Goal: Task Accomplishment & Management: Manage account settings

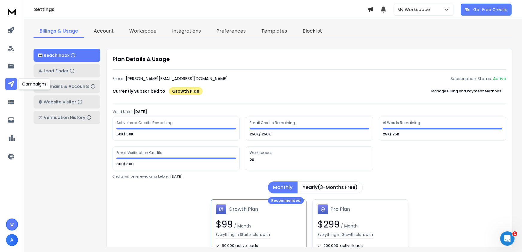
click at [13, 81] on icon at bounding box center [11, 84] width 6 height 6
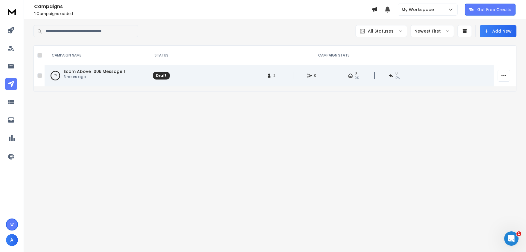
click at [90, 69] on span "Ecom Above 100k Message 1" at bounding box center [94, 71] width 61 height 6
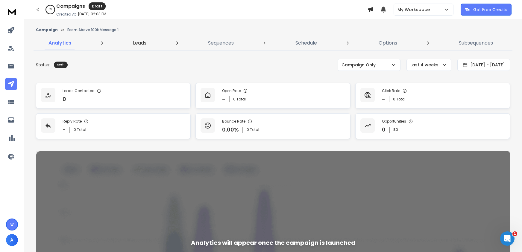
click at [140, 46] on p "Leads" at bounding box center [139, 42] width 13 height 7
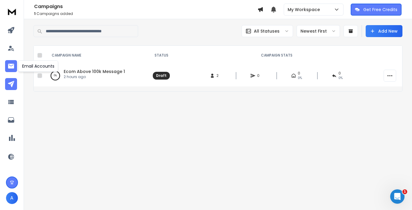
click at [12, 66] on icon at bounding box center [11, 66] width 6 height 5
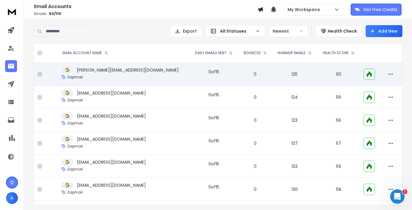
click at [158, 75] on div "Zapmail" at bounding box center [123, 77] width 124 height 5
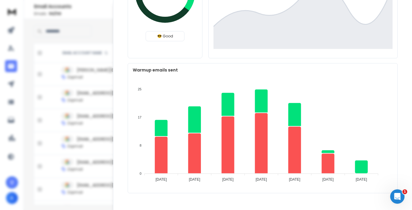
scroll to position [261, 0]
click at [77, 120] on div at bounding box center [206, 105] width 412 height 210
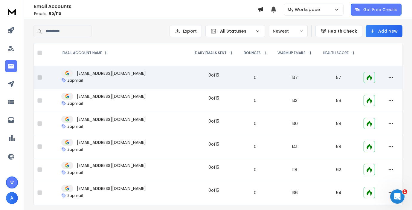
scroll to position [67, 0]
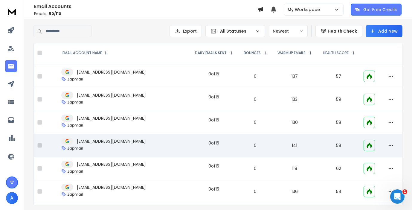
click at [110, 144] on p "[EMAIL_ADDRESS][DOMAIN_NAME]" at bounding box center [111, 141] width 69 height 6
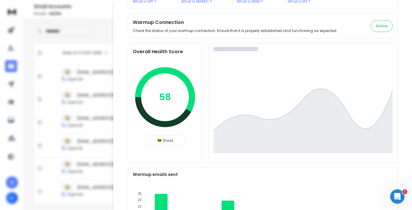
scroll to position [278, 0]
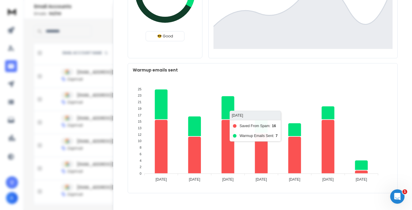
click at [98, 153] on div at bounding box center [206, 105] width 412 height 210
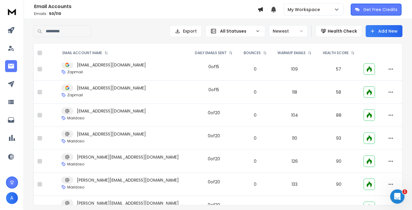
scroll to position [654, 0]
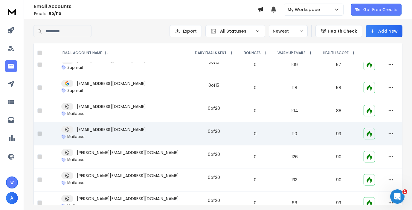
click at [127, 136] on div "Maildoso" at bounding box center [123, 136] width 124 height 5
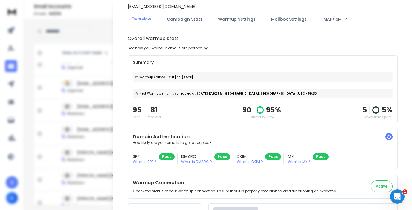
scroll to position [0, 0]
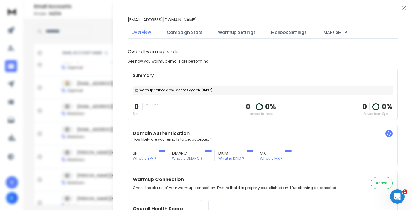
click at [103, 87] on div at bounding box center [206, 105] width 412 height 210
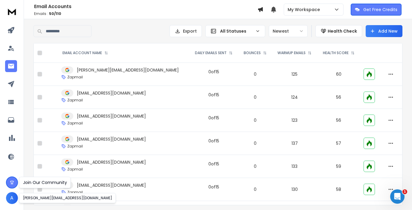
click at [14, 198] on span "A" at bounding box center [12, 198] width 12 height 12
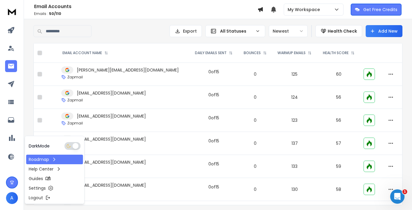
click at [14, 198] on span "A" at bounding box center [12, 198] width 12 height 12
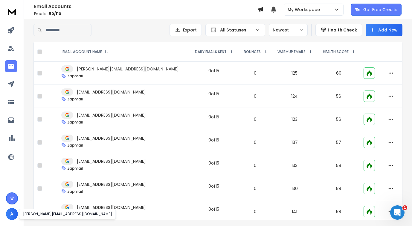
click at [12, 214] on span "A" at bounding box center [12, 214] width 12 height 12
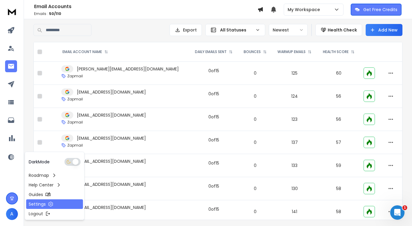
click at [38, 204] on p "Settings" at bounding box center [37, 204] width 17 height 6
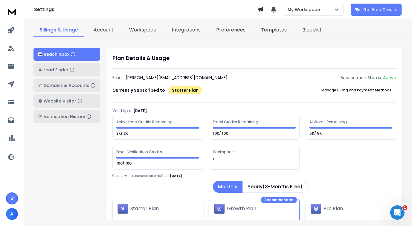
click at [104, 31] on link "Account" at bounding box center [104, 30] width 32 height 13
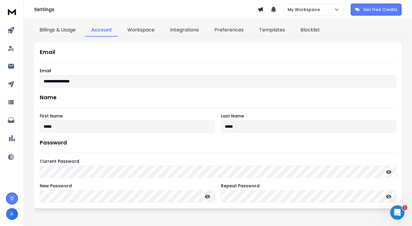
click at [142, 32] on link "Workspace" at bounding box center [140, 30] width 39 height 13
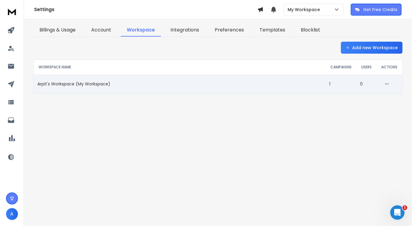
click at [221, 83] on td "Arpit's Workspace (My Workspace)" at bounding box center [180, 83] width 292 height 19
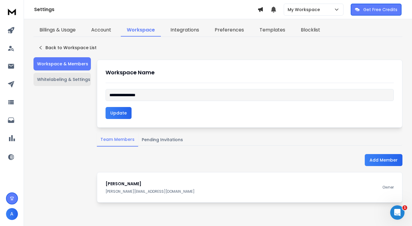
scroll to position [6, 0]
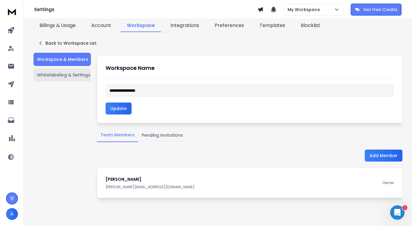
click at [378, 155] on button "Add Member" at bounding box center [384, 155] width 38 height 12
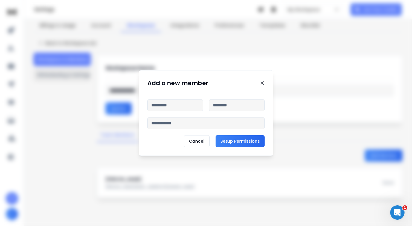
click at [185, 125] on input at bounding box center [205, 123] width 117 height 12
paste input "**********"
type input "**********"
click at [179, 106] on input at bounding box center [175, 105] width 56 height 12
type input "******"
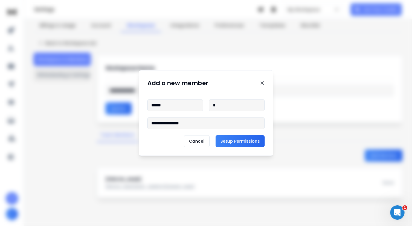
click at [240, 143] on button "Setup Permissions" at bounding box center [240, 141] width 49 height 12
type input "**********"
click at [240, 140] on button "Setup Permissions" at bounding box center [240, 141] width 49 height 12
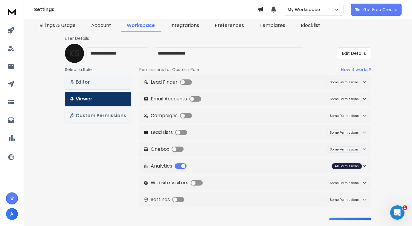
scroll to position [31, 0]
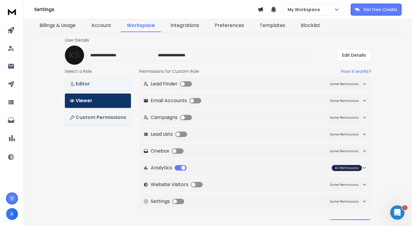
click at [188, 116] on button "button" at bounding box center [186, 117] width 12 height 5
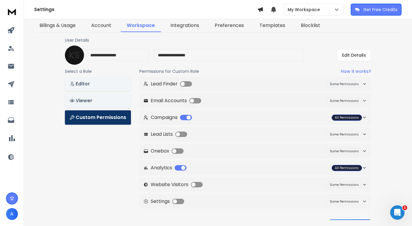
click at [364, 117] on icon "button" at bounding box center [364, 117] width 5 height 5
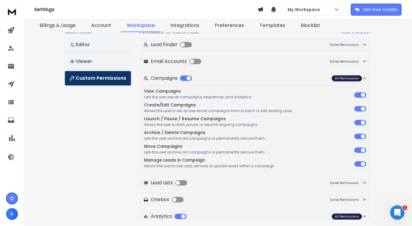
scroll to position [73, 0]
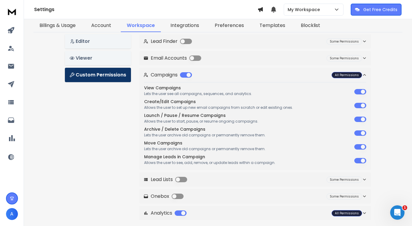
click at [358, 104] on button "Create/Edit Campaigns" at bounding box center [360, 105] width 12 height 5
click at [358, 118] on button "Launch / Pause / Resume Campaigns" at bounding box center [360, 118] width 12 height 5
click at [358, 130] on div "Archive / Delete Campaigns Lets the user archive old campaigns or permanently r…" at bounding box center [255, 131] width 222 height 11
click at [357, 134] on button "Archive / Delete Campaigns" at bounding box center [360, 132] width 12 height 5
click at [357, 146] on button "Move Campaigns" at bounding box center [360, 146] width 12 height 5
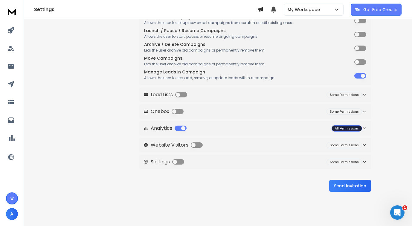
scroll to position [22, 0]
click at [365, 159] on icon "button" at bounding box center [364, 161] width 5 height 5
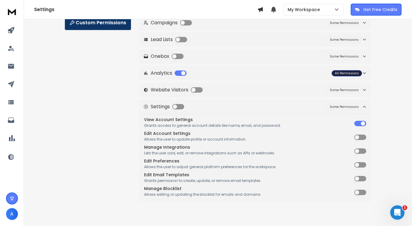
scroll to position [141, 0]
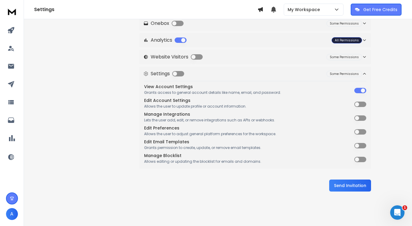
click at [345, 185] on button "Send Invitation" at bounding box center [350, 185] width 42 height 12
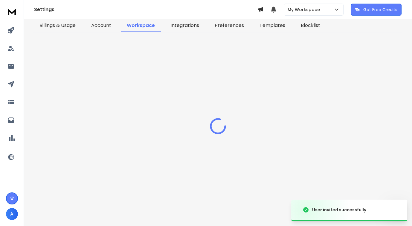
scroll to position [6, 0]
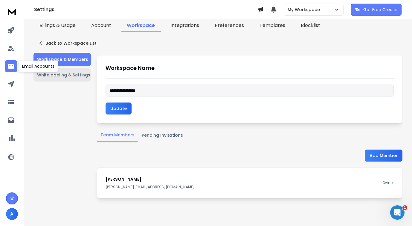
click at [11, 65] on icon at bounding box center [11, 66] width 6 height 5
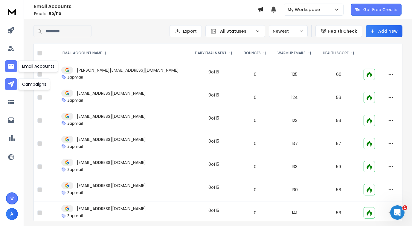
click at [11, 82] on icon at bounding box center [11, 84] width 6 height 6
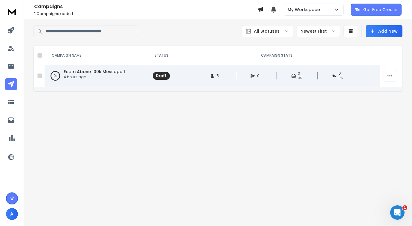
click at [112, 71] on span "Ecom Above 100k Message 1" at bounding box center [94, 71] width 61 height 6
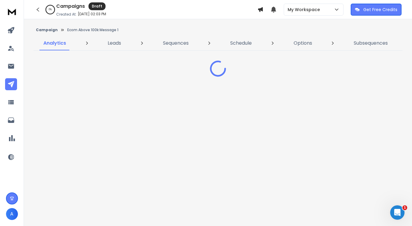
click at [100, 42] on div "Analytics Leads Sequences Schedule Options Subsequences" at bounding box center [216, 43] width 364 height 14
click at [114, 42] on p "Leads" at bounding box center [114, 42] width 13 height 7
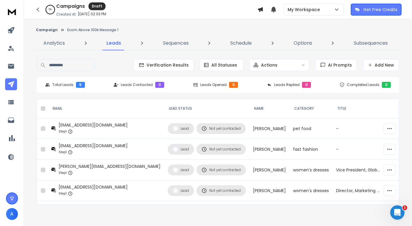
scroll to position [22, 0]
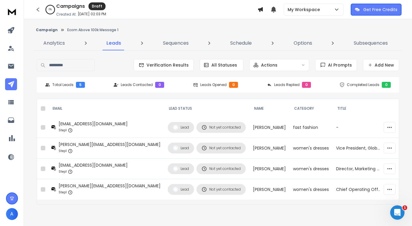
click at [118, 185] on div "[PERSON_NAME][EMAIL_ADDRESS][DOMAIN_NAME] Step 1" at bounding box center [105, 188] width 109 height 13
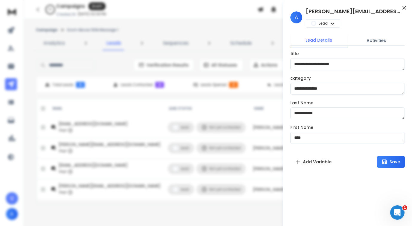
click at [404, 9] on icon "button" at bounding box center [404, 8] width 6 height 6
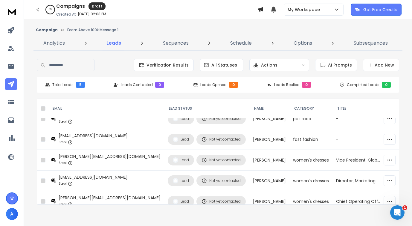
scroll to position [0, 0]
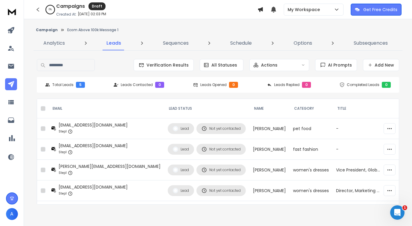
click at [43, 128] on button "button" at bounding box center [43, 128] width 5 height 5
click at [42, 147] on button "button" at bounding box center [43, 149] width 5 height 5
click at [43, 128] on button "button" at bounding box center [43, 128] width 5 height 5
click at [43, 147] on button "button" at bounding box center [43, 149] width 5 height 5
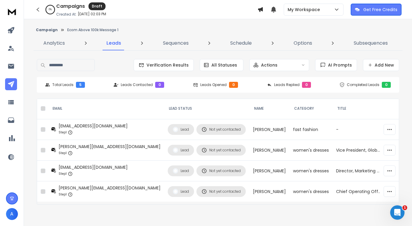
scroll to position [22, 0]
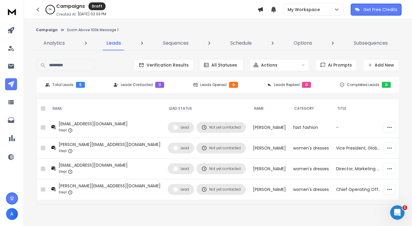
click at [341, 147] on td "Vice President, Global Marketing" at bounding box center [359, 148] width 52 height 21
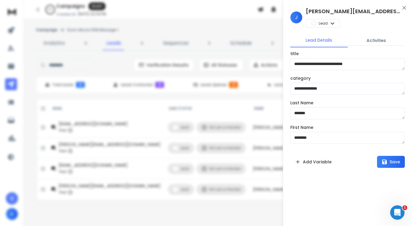
click at [264, 153] on div at bounding box center [206, 113] width 412 height 226
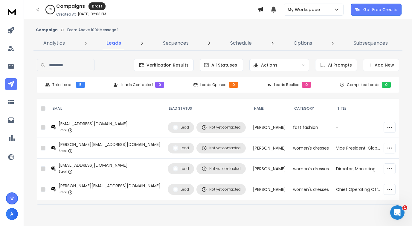
click at [345, 170] on td "Director, Marketing & Public Relations" at bounding box center [359, 168] width 52 height 21
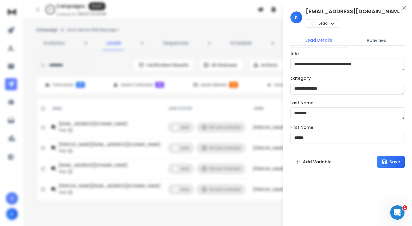
click at [262, 169] on div at bounding box center [206, 113] width 412 height 226
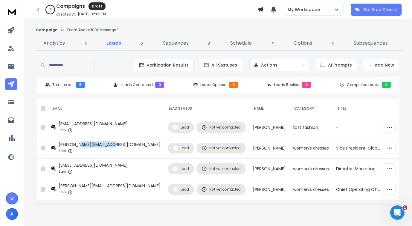
drag, startPoint x: 125, startPoint y: 144, endPoint x: 90, endPoint y: 144, distance: 35.0
click at [90, 144] on div "[PERSON_NAME][EMAIL_ADDRESS][DOMAIN_NAME] Step 1" at bounding box center [105, 147] width 109 height 13
copy div "[DOMAIN_NAME]"
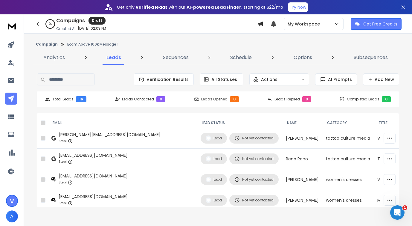
scroll to position [261, 0]
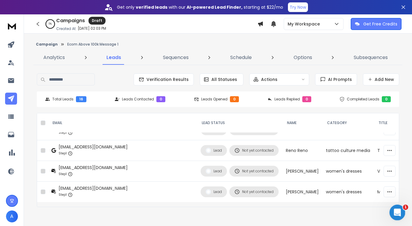
click at [397, 208] on icon "Open Intercom Messenger" at bounding box center [397, 211] width 10 height 10
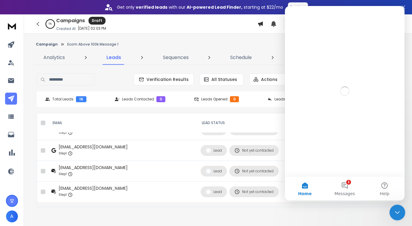
scroll to position [0, 0]
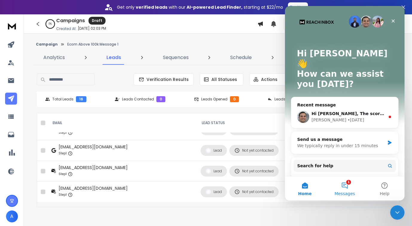
click at [349, 186] on button "1 Messages" at bounding box center [345, 188] width 40 height 24
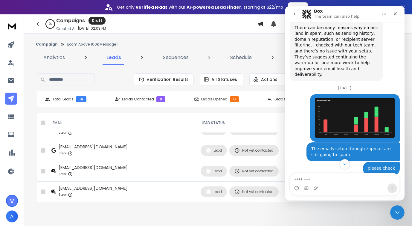
scroll to position [585, 0]
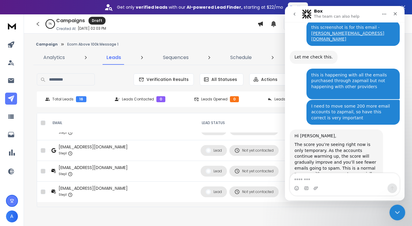
click at [396, 213] on icon "Close Intercom Messenger" at bounding box center [396, 211] width 7 height 7
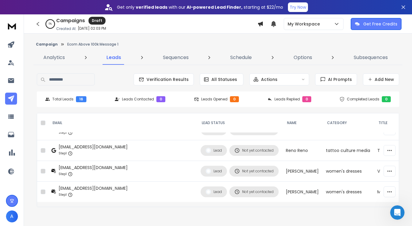
click at [403, 6] on icon at bounding box center [403, 6] width 5 height 5
